Goal: Communication & Community: Answer question/provide support

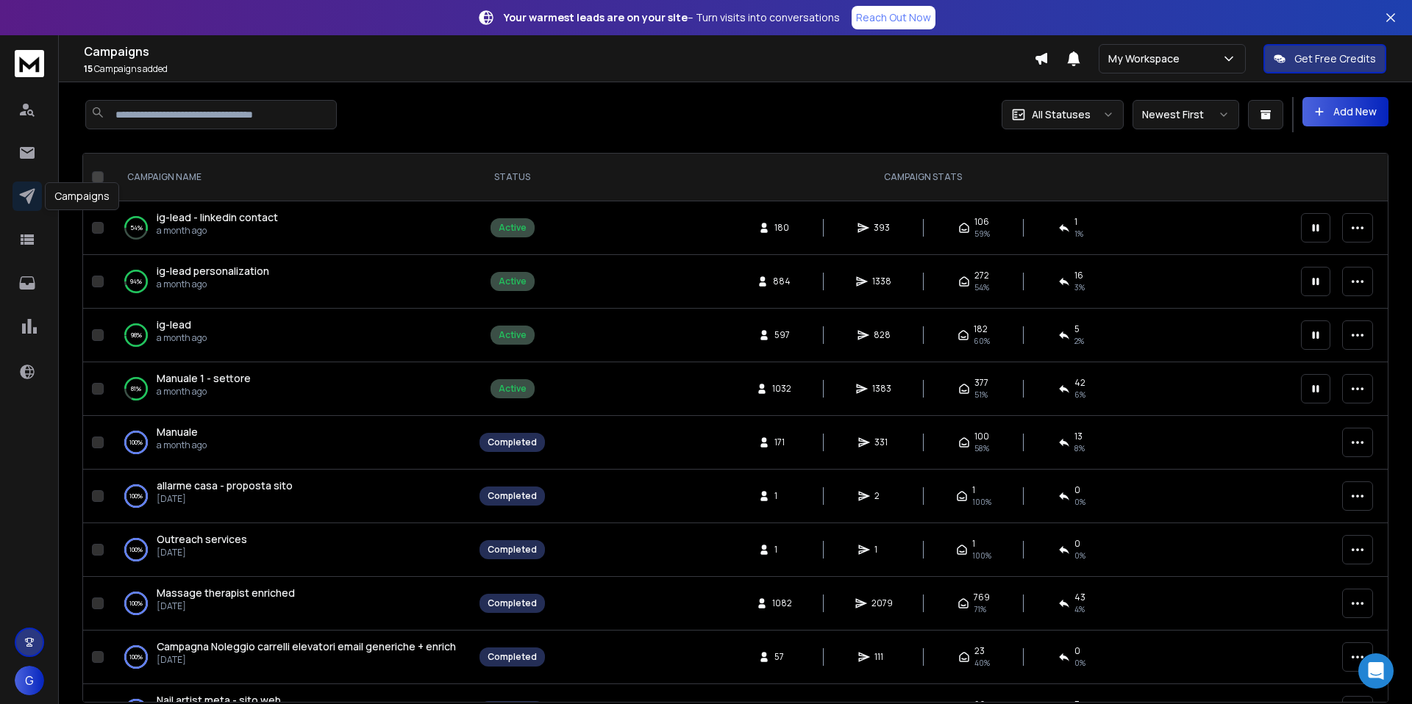
click at [224, 219] on span "ig-lead - linkedin contact" at bounding box center [217, 217] width 121 height 14
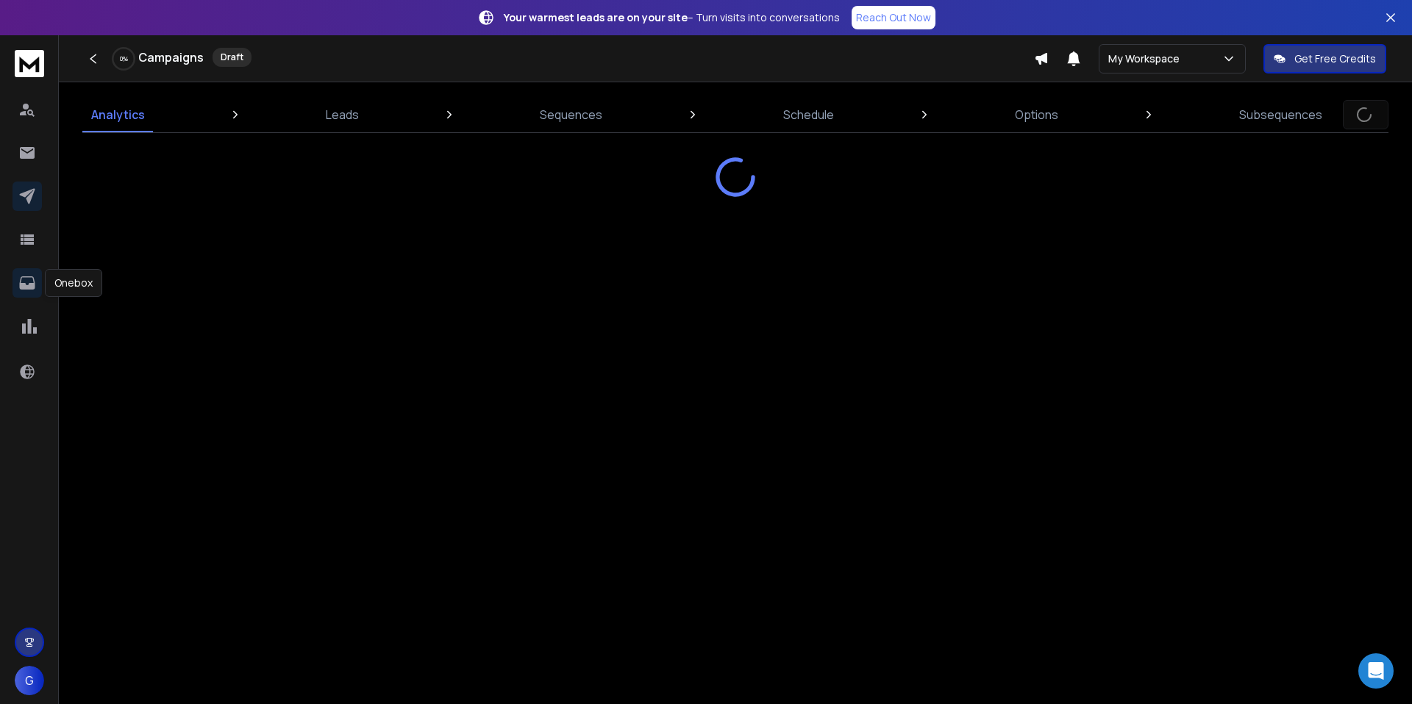
click at [35, 289] on icon at bounding box center [27, 283] width 18 height 18
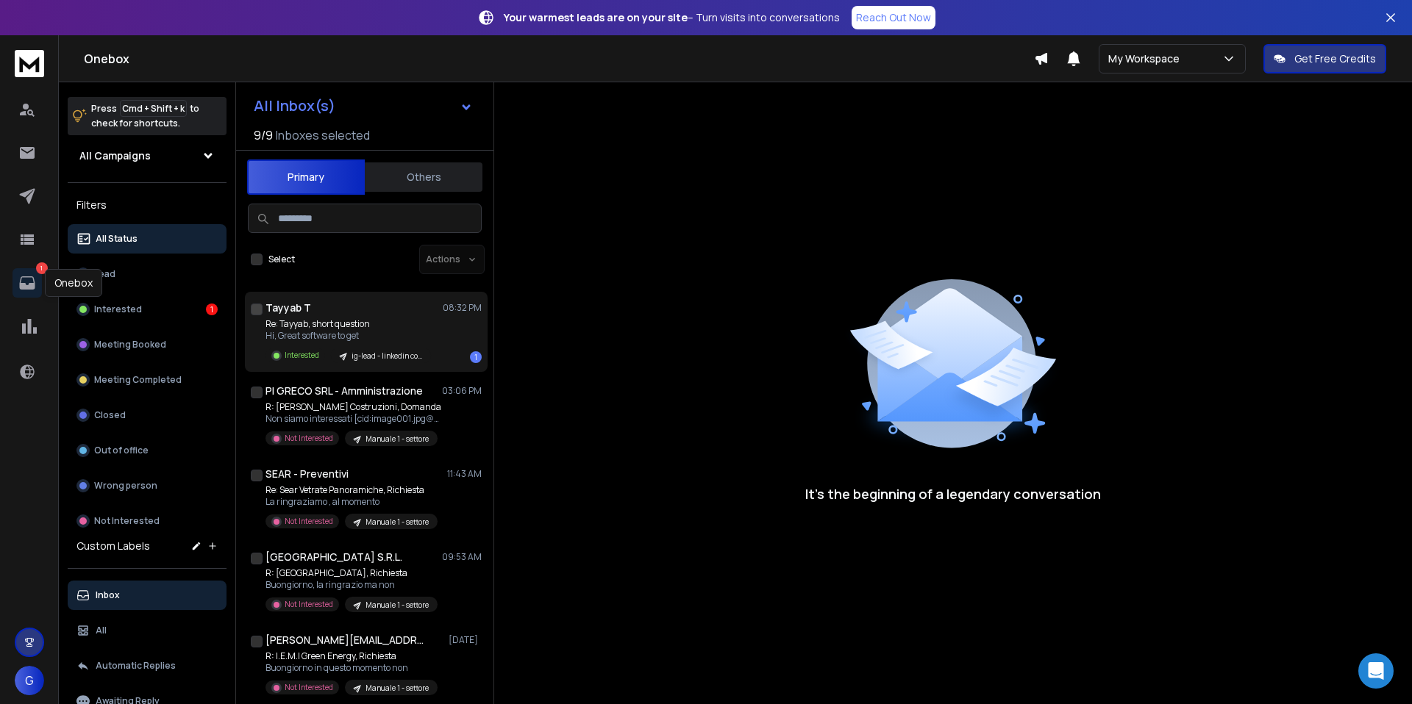
click at [387, 310] on div "Tayyab T 08:32 PM" at bounding box center [373, 308] width 216 height 15
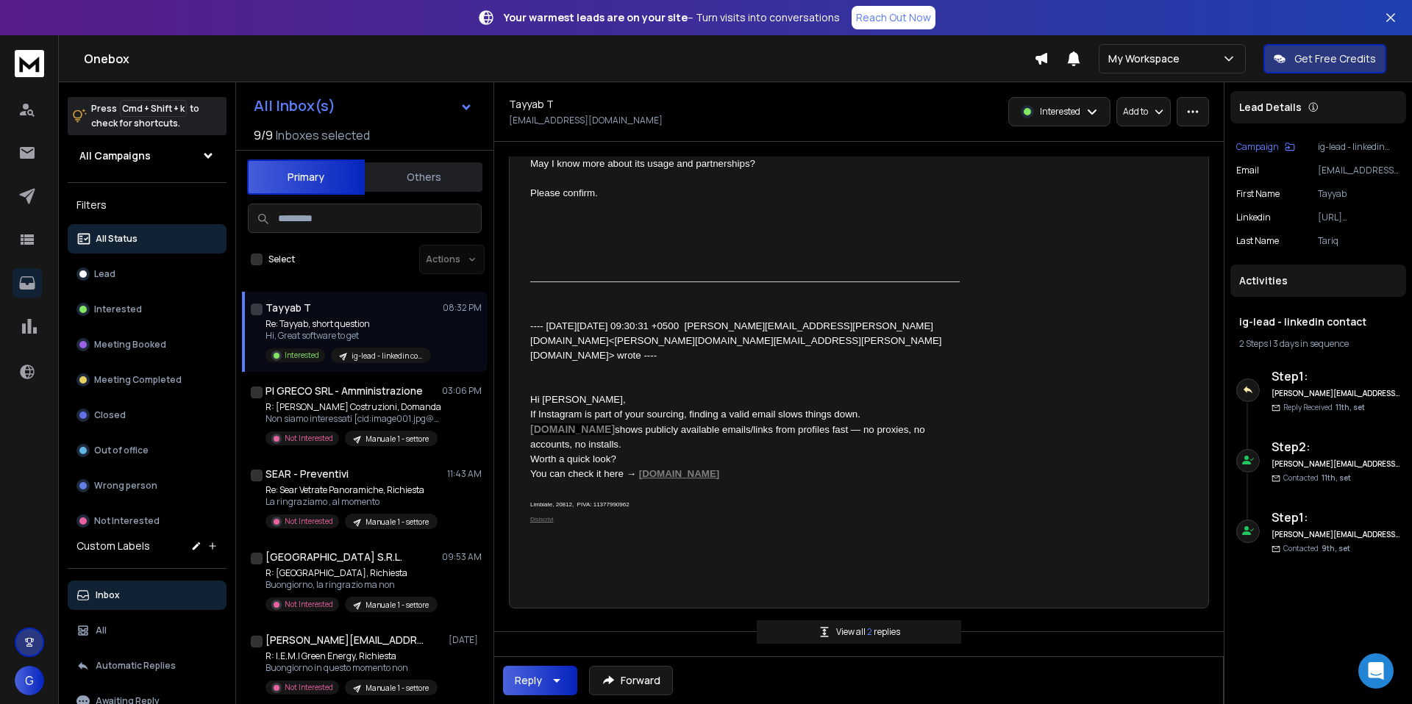
scroll to position [226, 0]
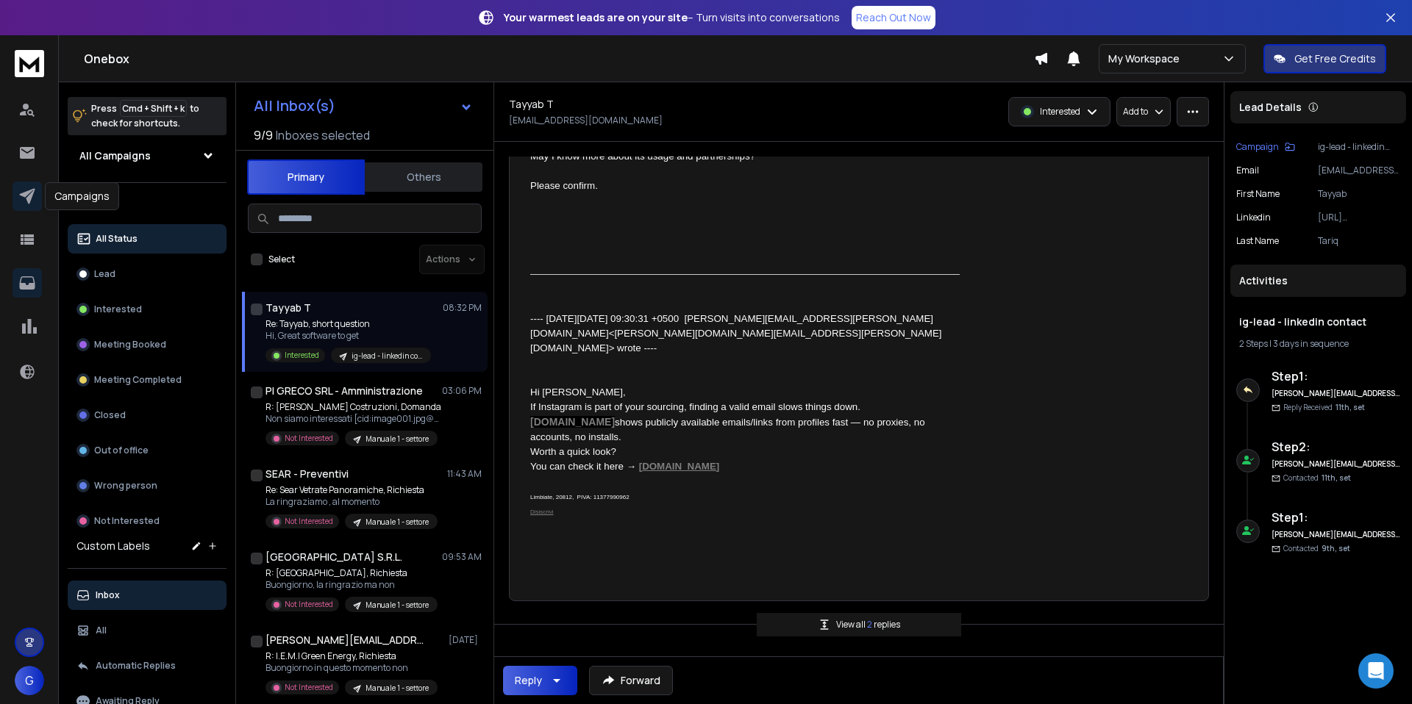
click at [29, 207] on link at bounding box center [26, 196] width 29 height 29
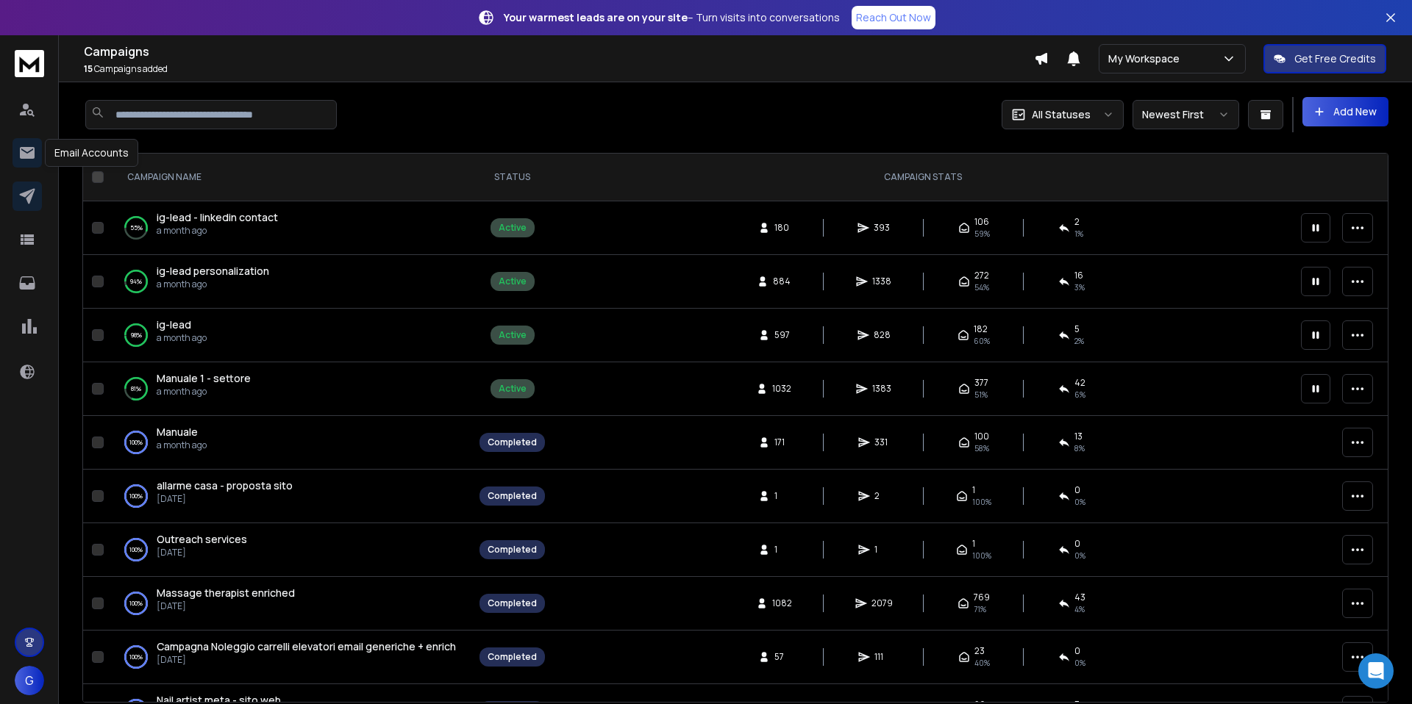
click at [29, 145] on icon at bounding box center [27, 153] width 18 height 18
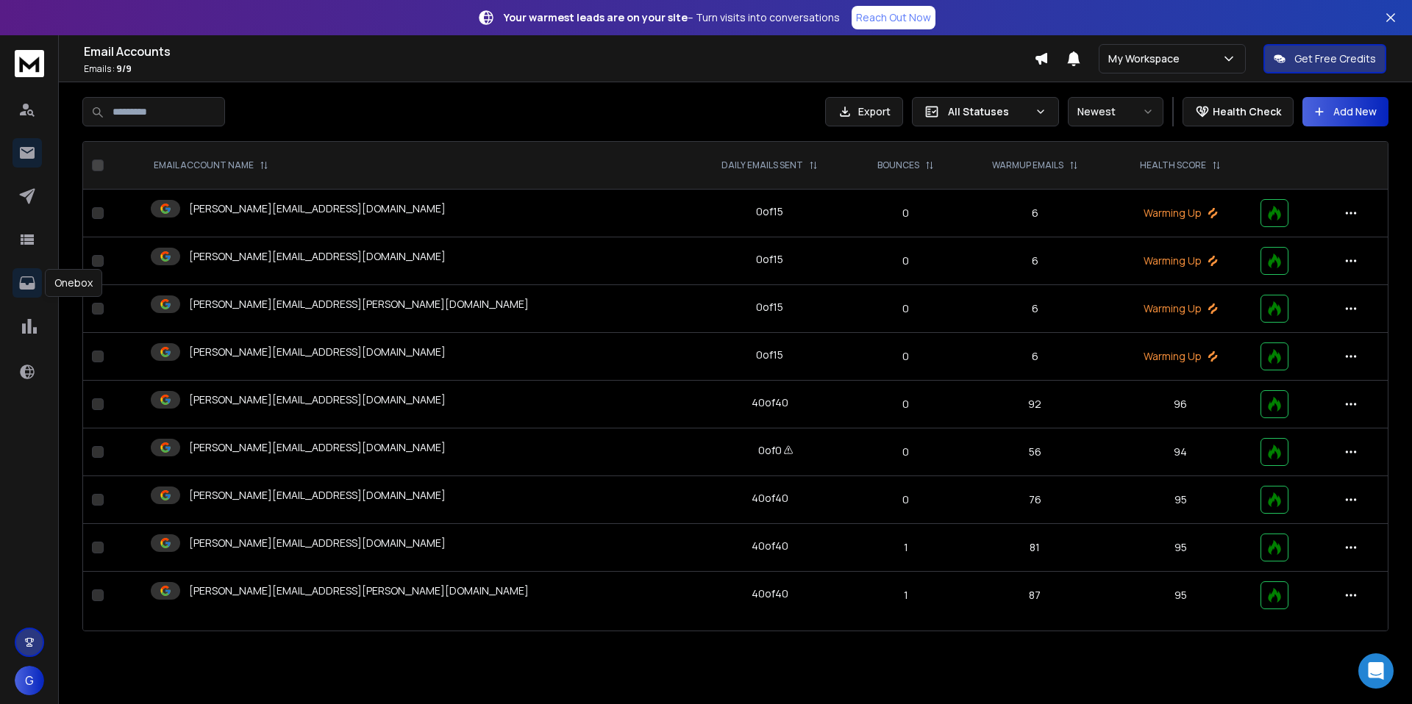
click at [38, 288] on link at bounding box center [26, 282] width 29 height 29
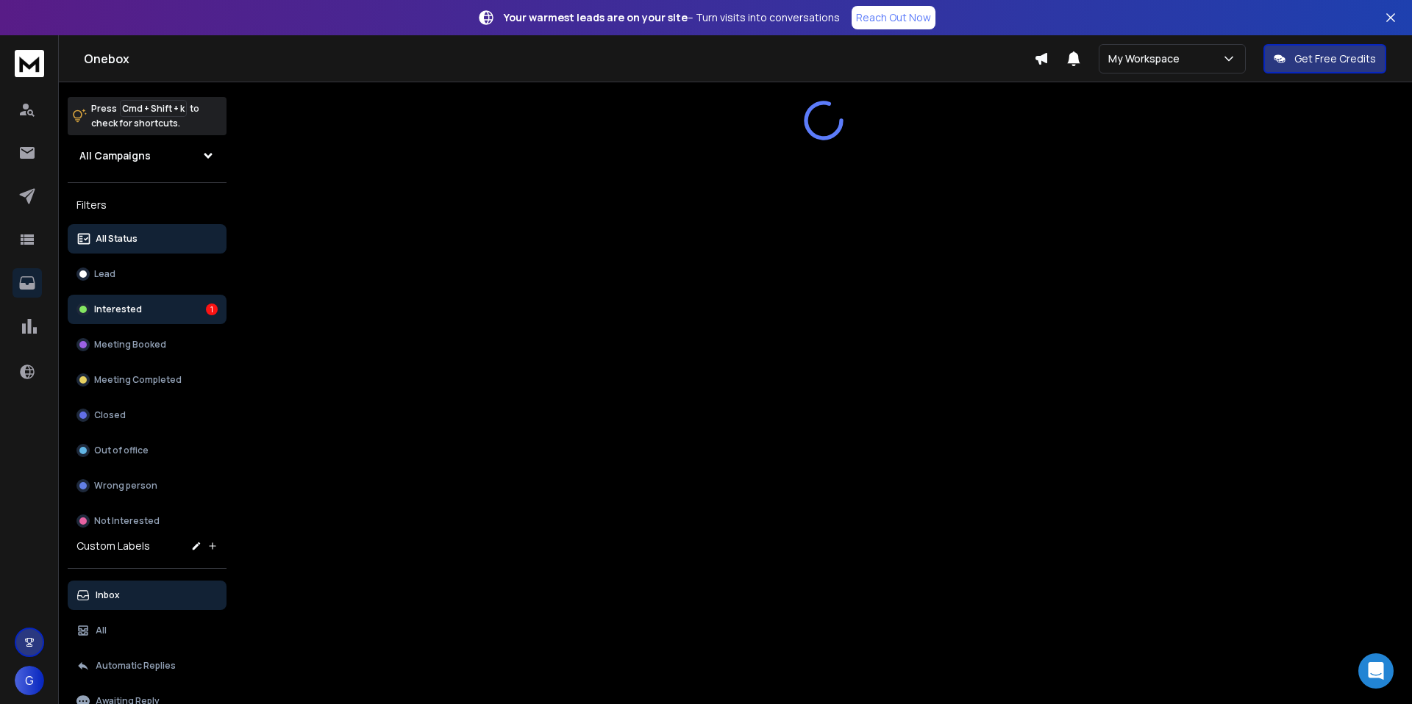
click at [163, 309] on div "All Status Lead Interested 1 Meeting Booked Meeting Completed Closed Out of off…" at bounding box center [147, 380] width 159 height 312
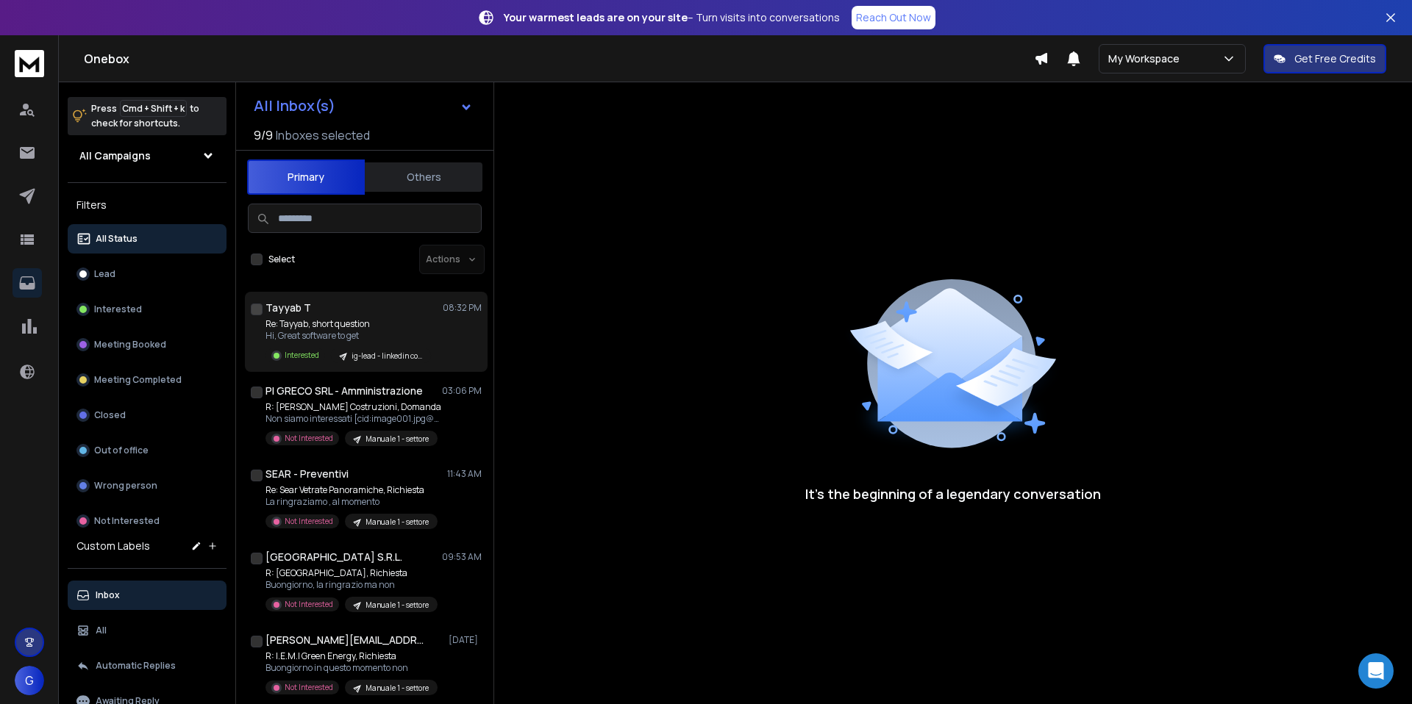
click at [333, 322] on p "Re: Tayyab, short question" at bounding box center [347, 324] width 165 height 12
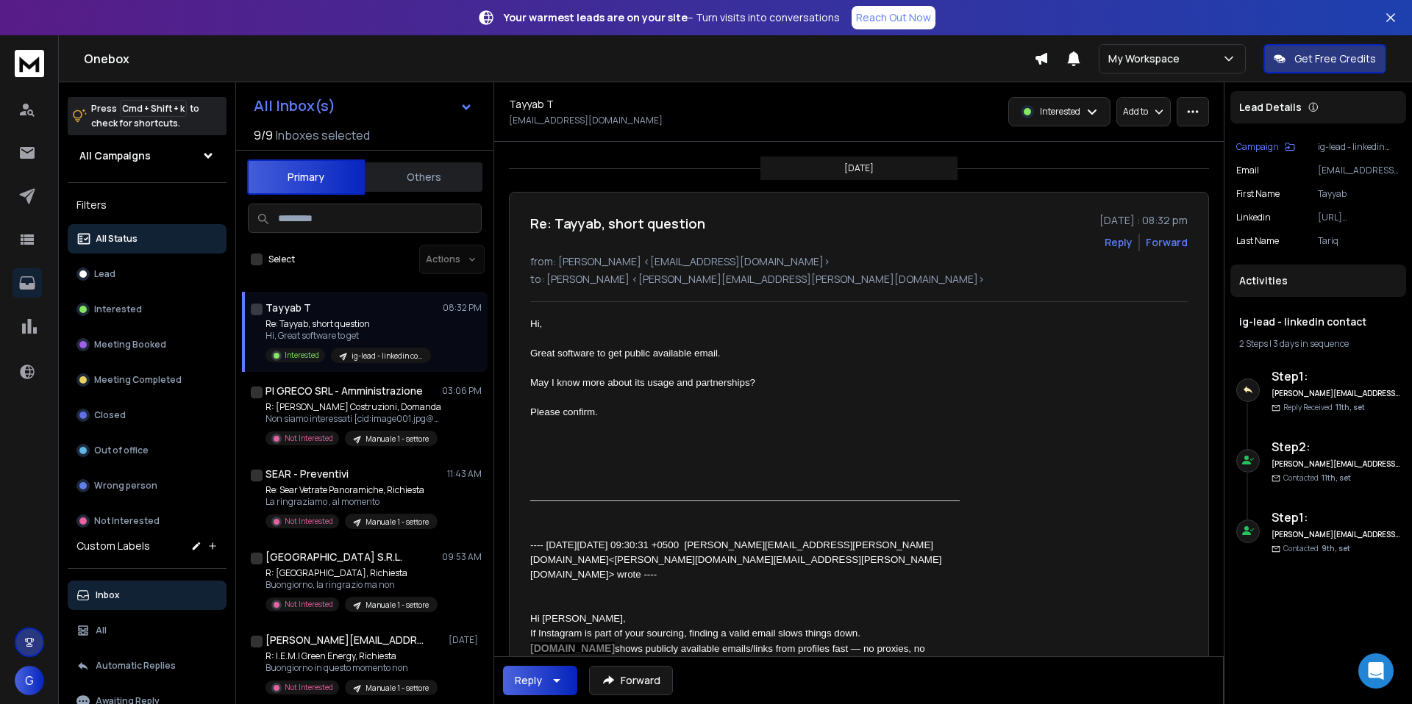
click at [412, 178] on button "Others" at bounding box center [424, 177] width 118 height 32
